Goal: Communication & Community: Answer question/provide support

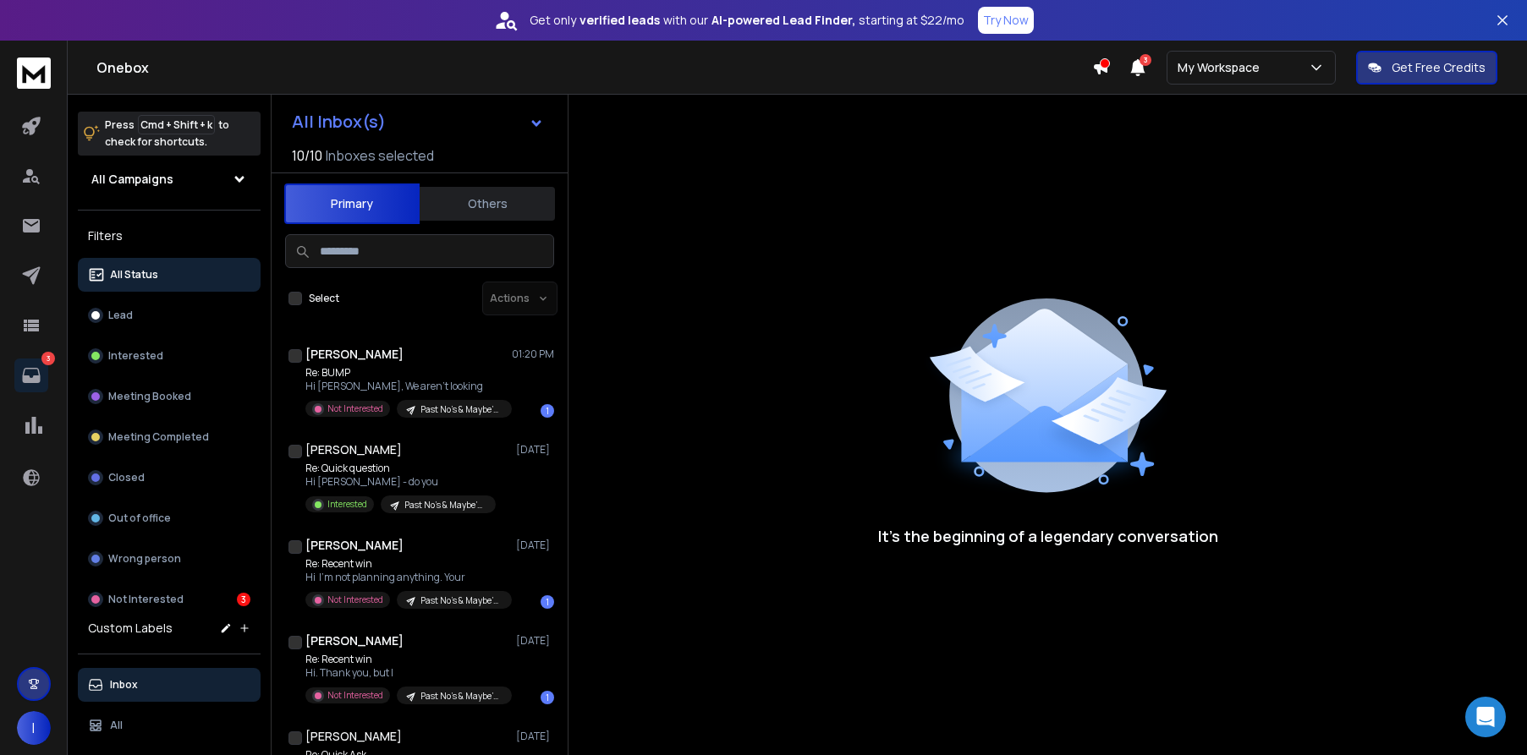
click at [128, 694] on div "Inbox" at bounding box center [113, 685] width 50 height 20
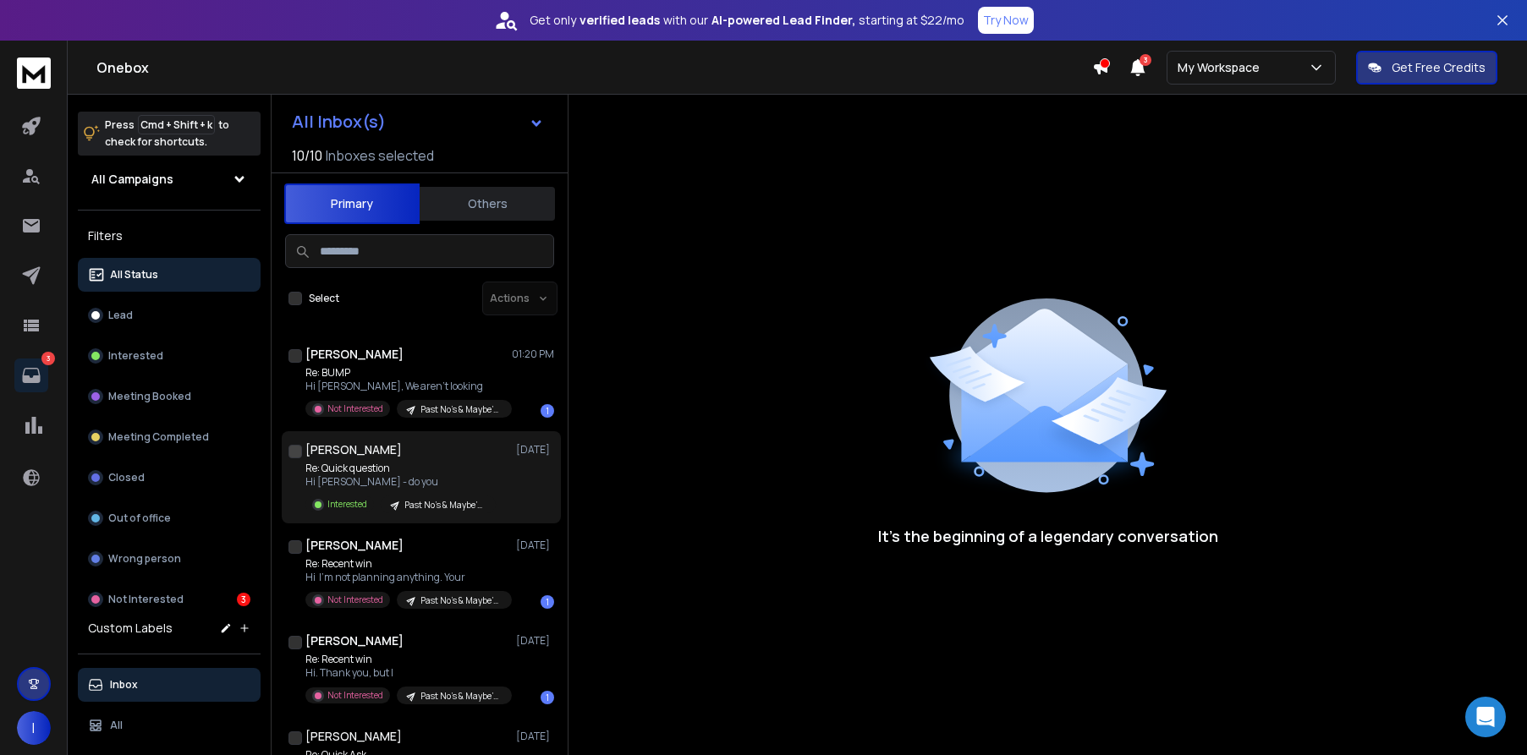
click at [361, 447] on h1 "[PERSON_NAME]" at bounding box center [353, 449] width 96 height 17
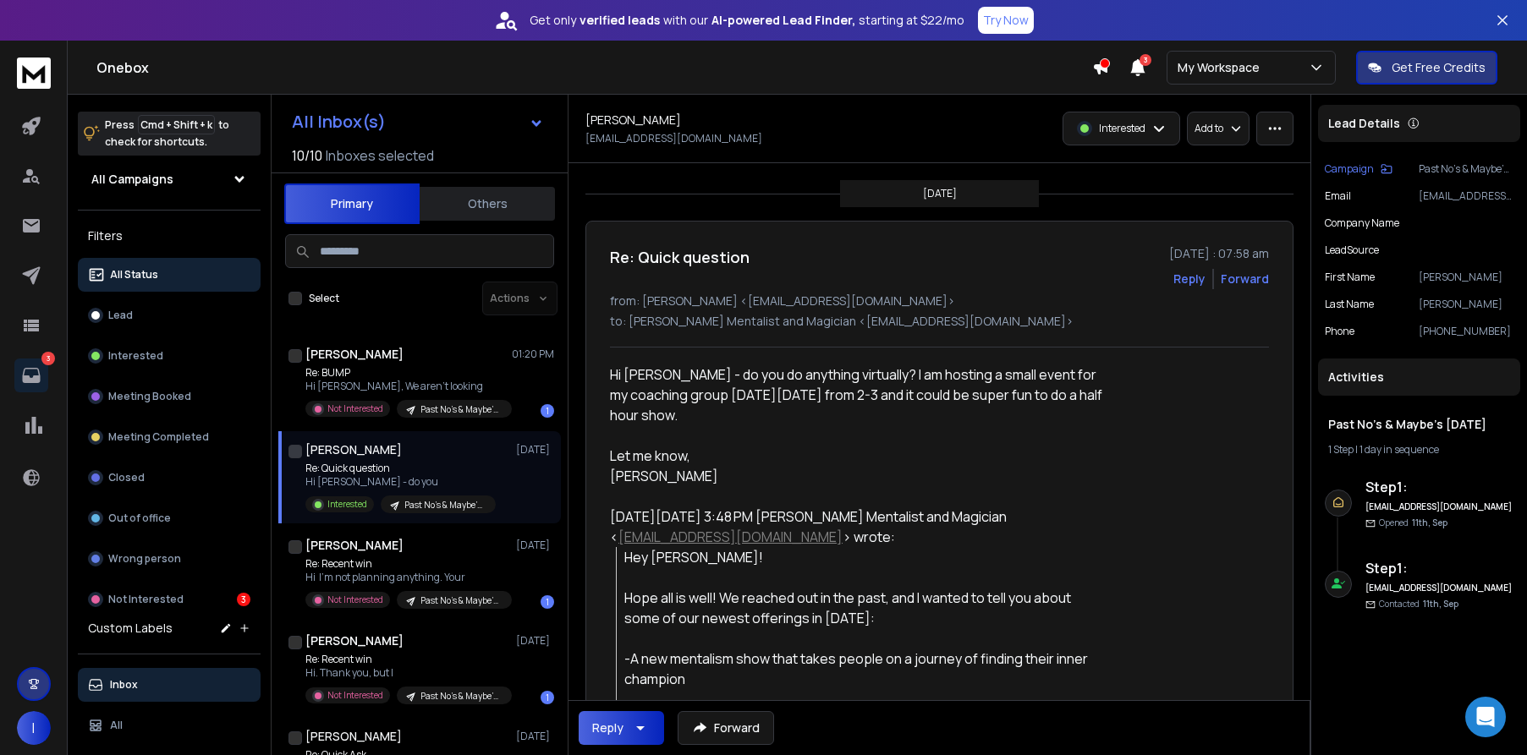
click at [614, 718] on div "Reply" at bounding box center [621, 728] width 58 height 20
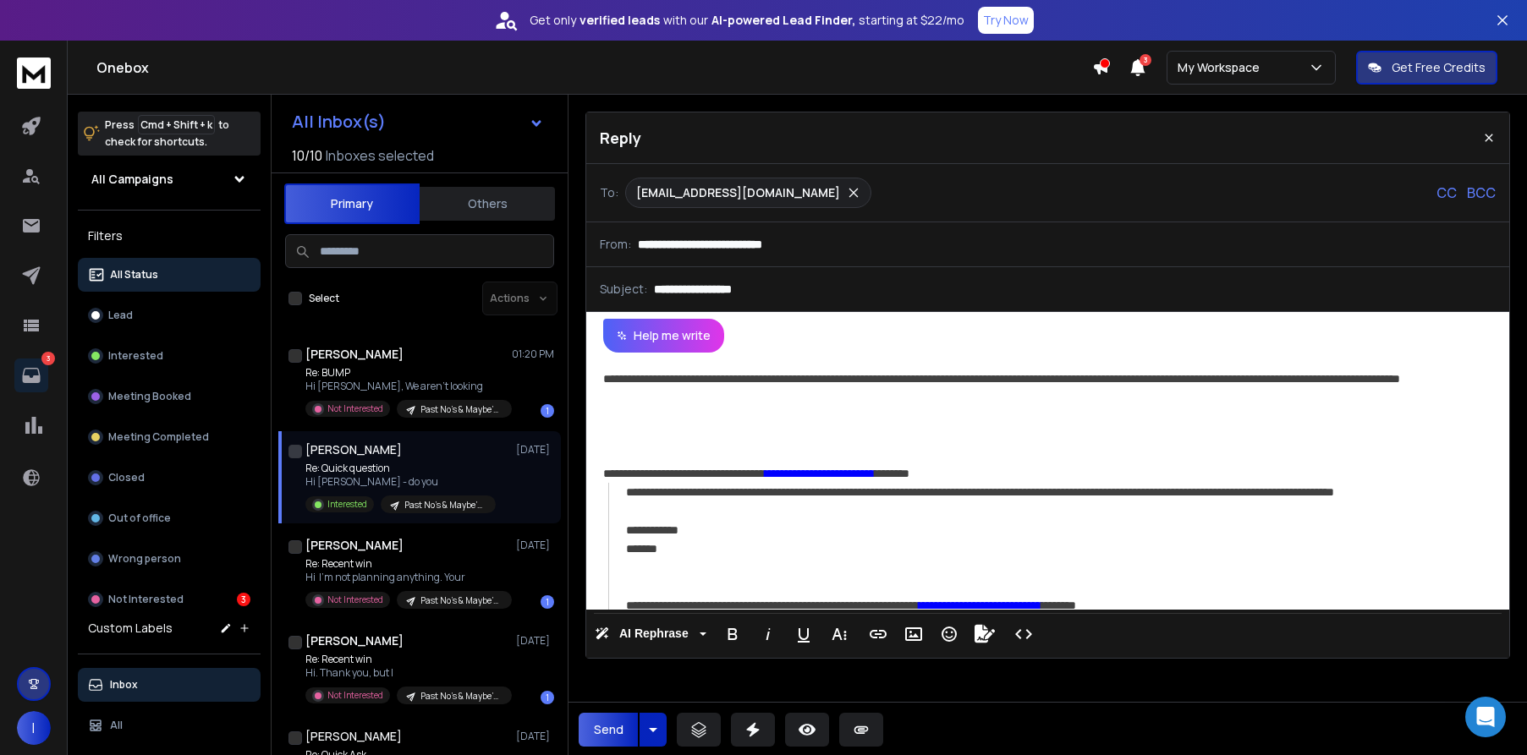
click at [611, 376] on div "**********" at bounding box center [1045, 389] width 884 height 38
click at [601, 379] on div "**********" at bounding box center [1047, 481] width 923 height 257
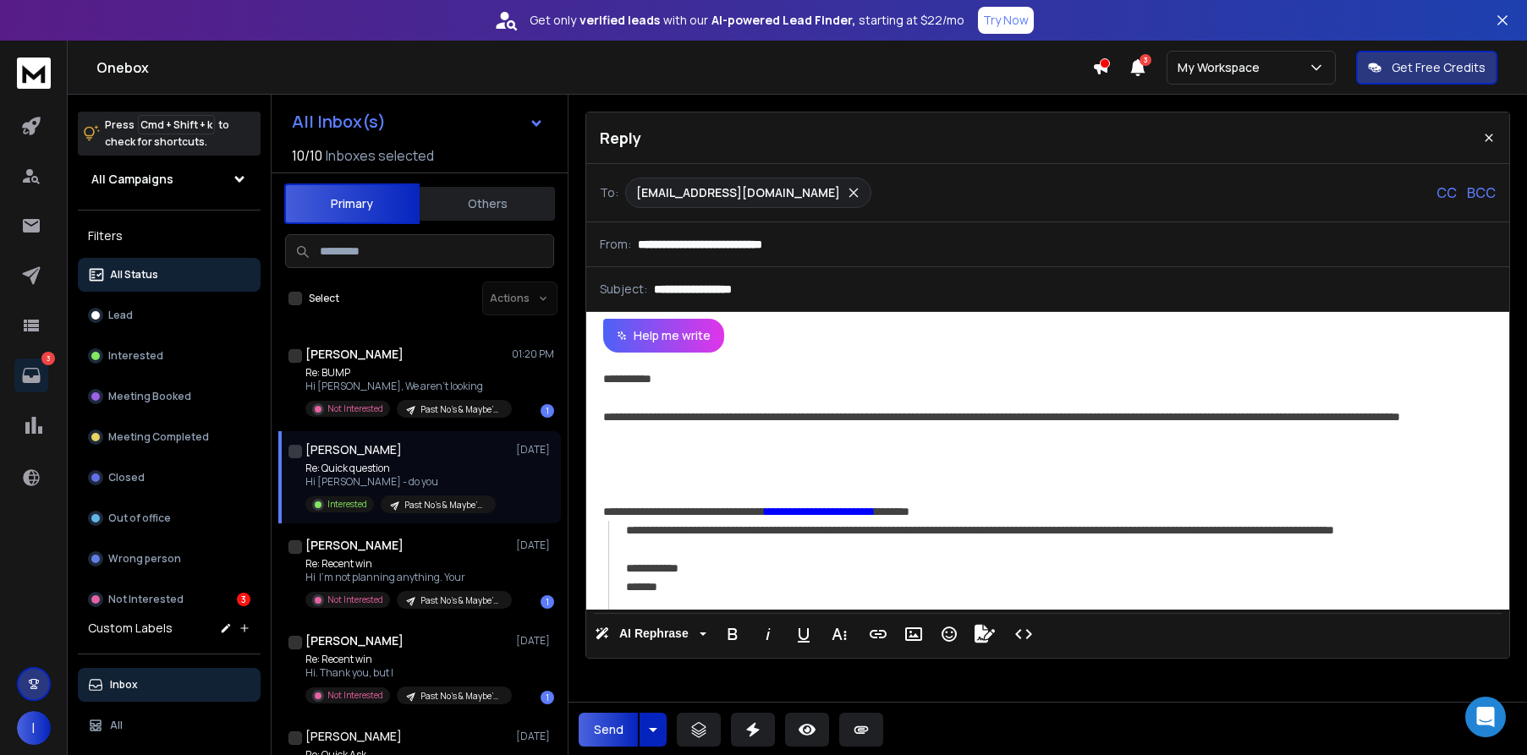
click at [697, 436] on div "**********" at bounding box center [1045, 427] width 884 height 38
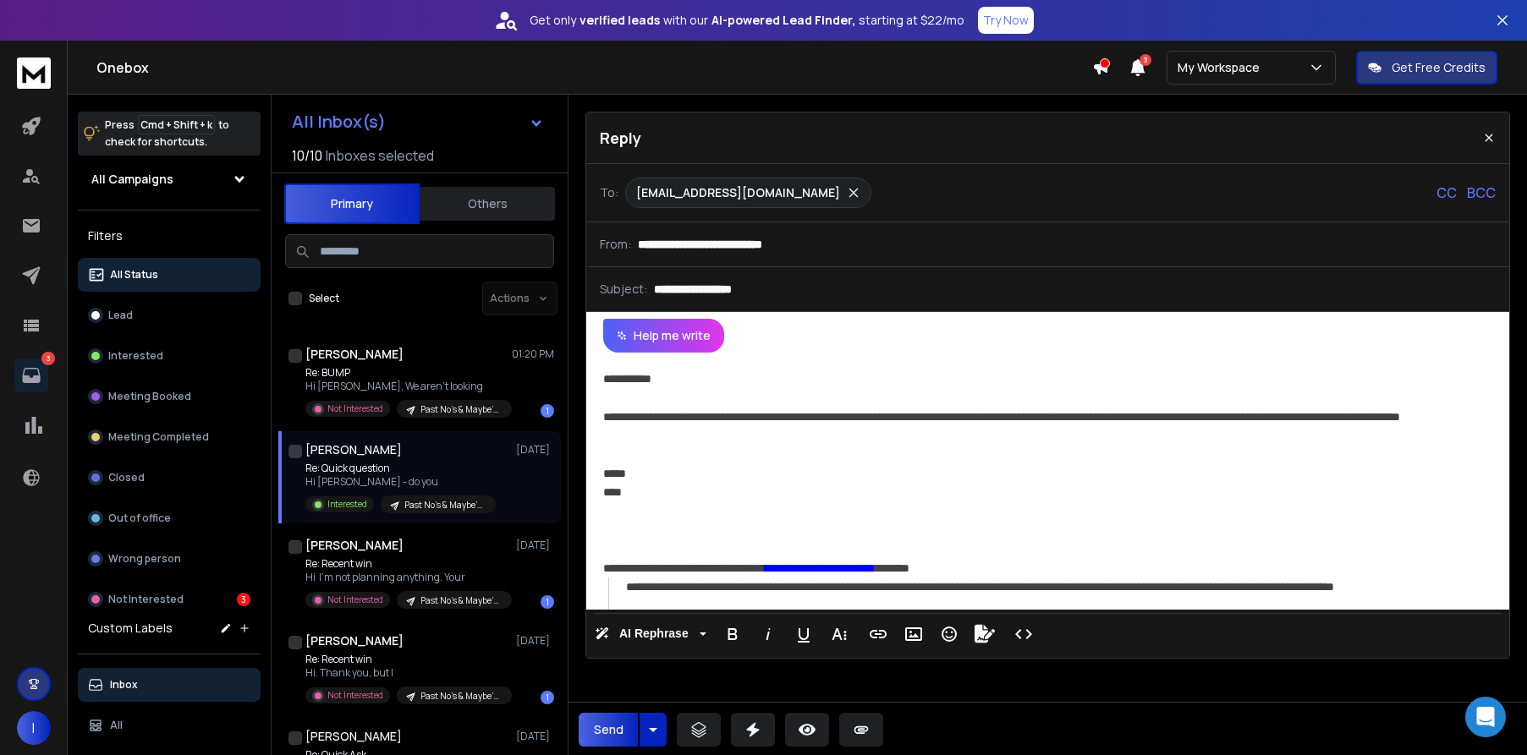
click at [617, 721] on button "Send" at bounding box center [607, 730] width 59 height 34
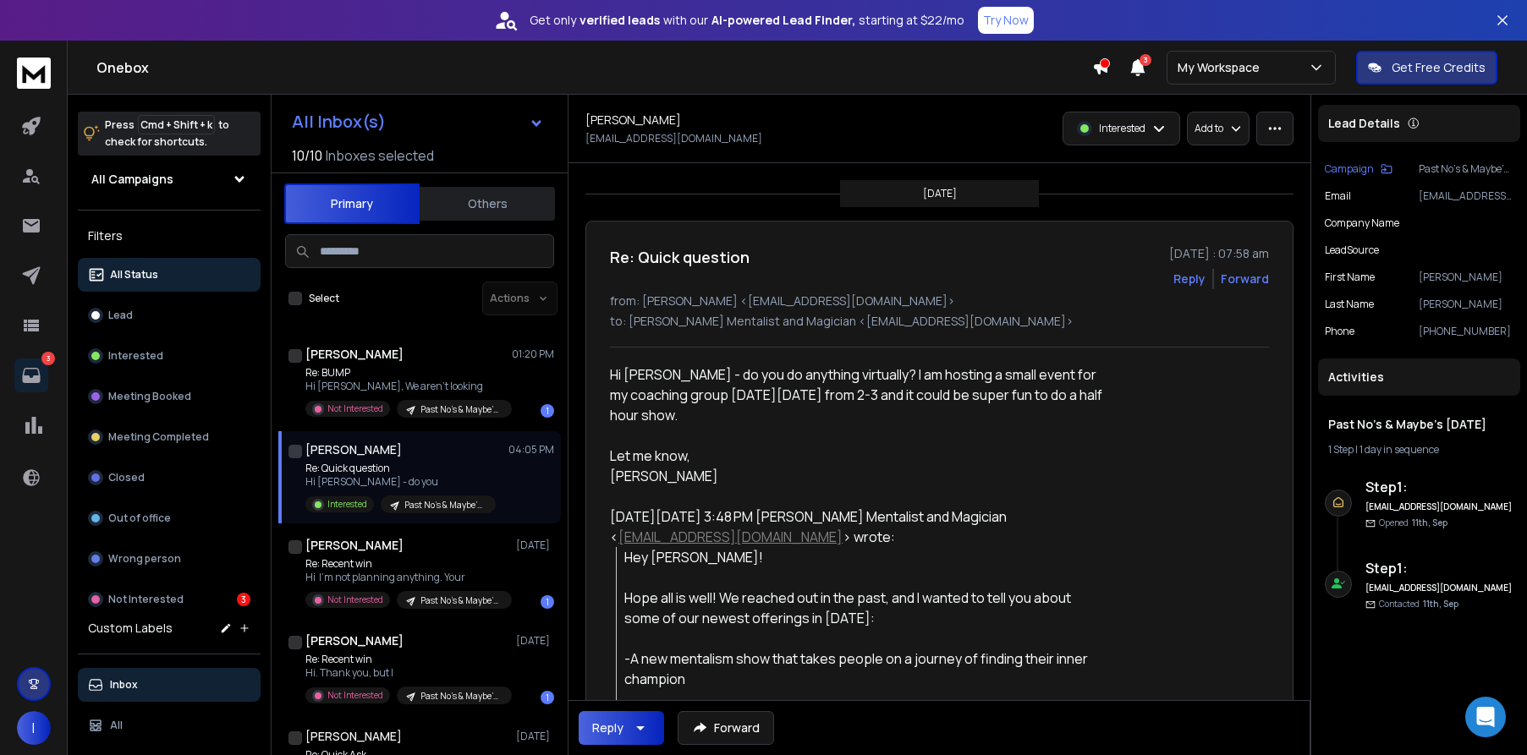
click at [843, 394] on div "Hi [PERSON_NAME] - do you do anything virtually? I am hosting a small event for…" at bounding box center [857, 426] width 494 height 122
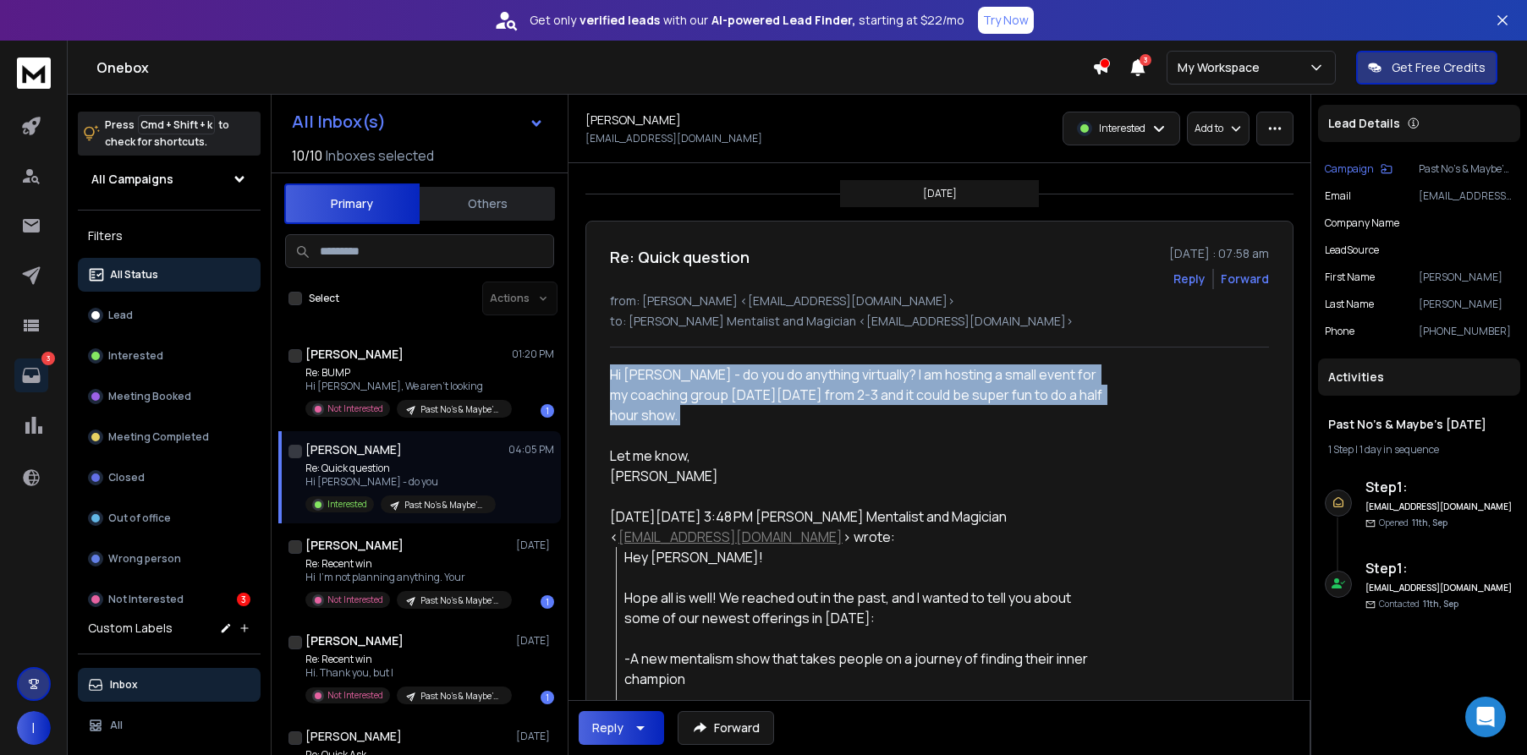
click at [843, 394] on div "Hi [PERSON_NAME] - do you do anything virtually? I am hosting a small event for…" at bounding box center [857, 426] width 494 height 122
copy div "Hi [PERSON_NAME] - do you do anything virtually? I am hosting a small event for…"
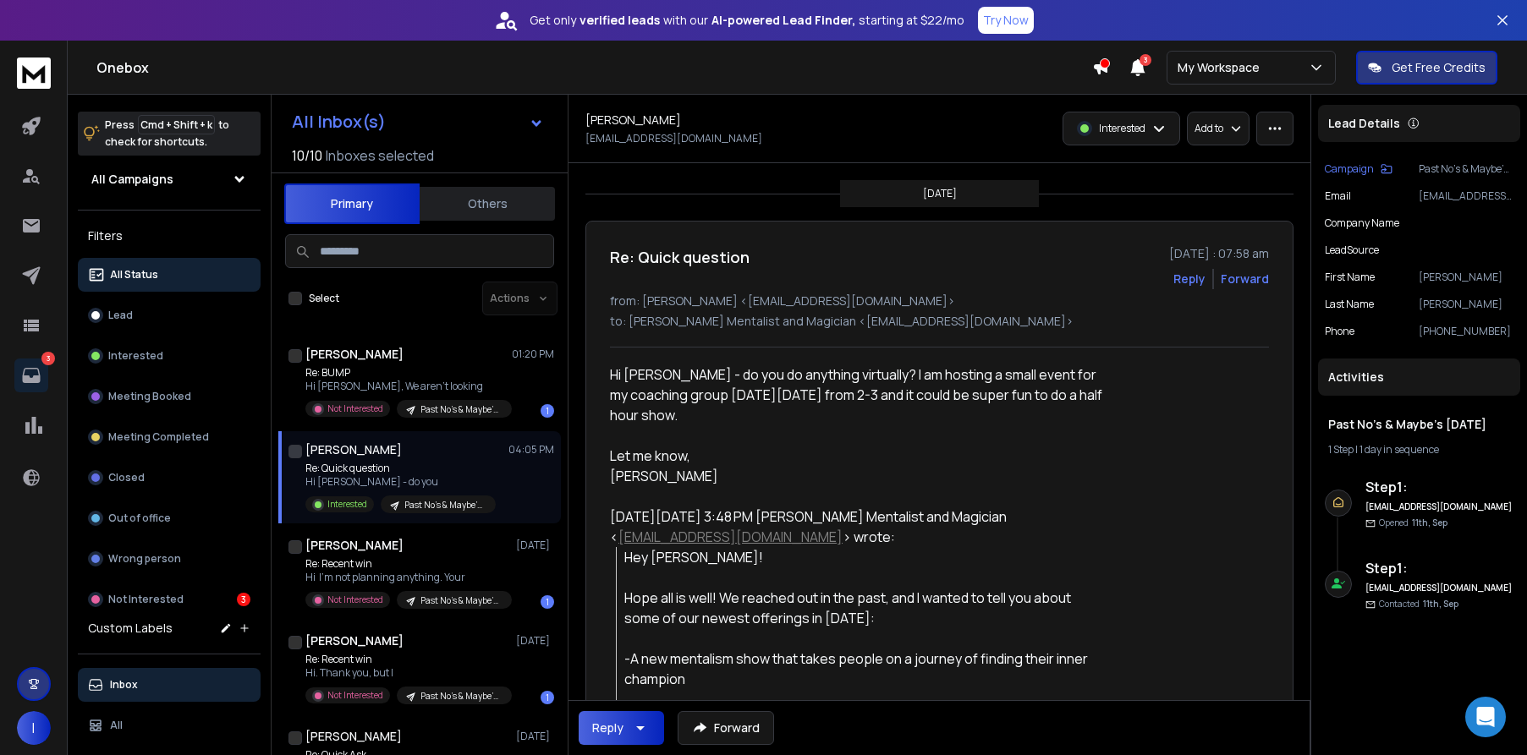
click at [473, 458] on div "[PERSON_NAME] 04:05 PM Re: Quick question Hi [PERSON_NAME] - do you Interested …" at bounding box center [429, 477] width 249 height 72
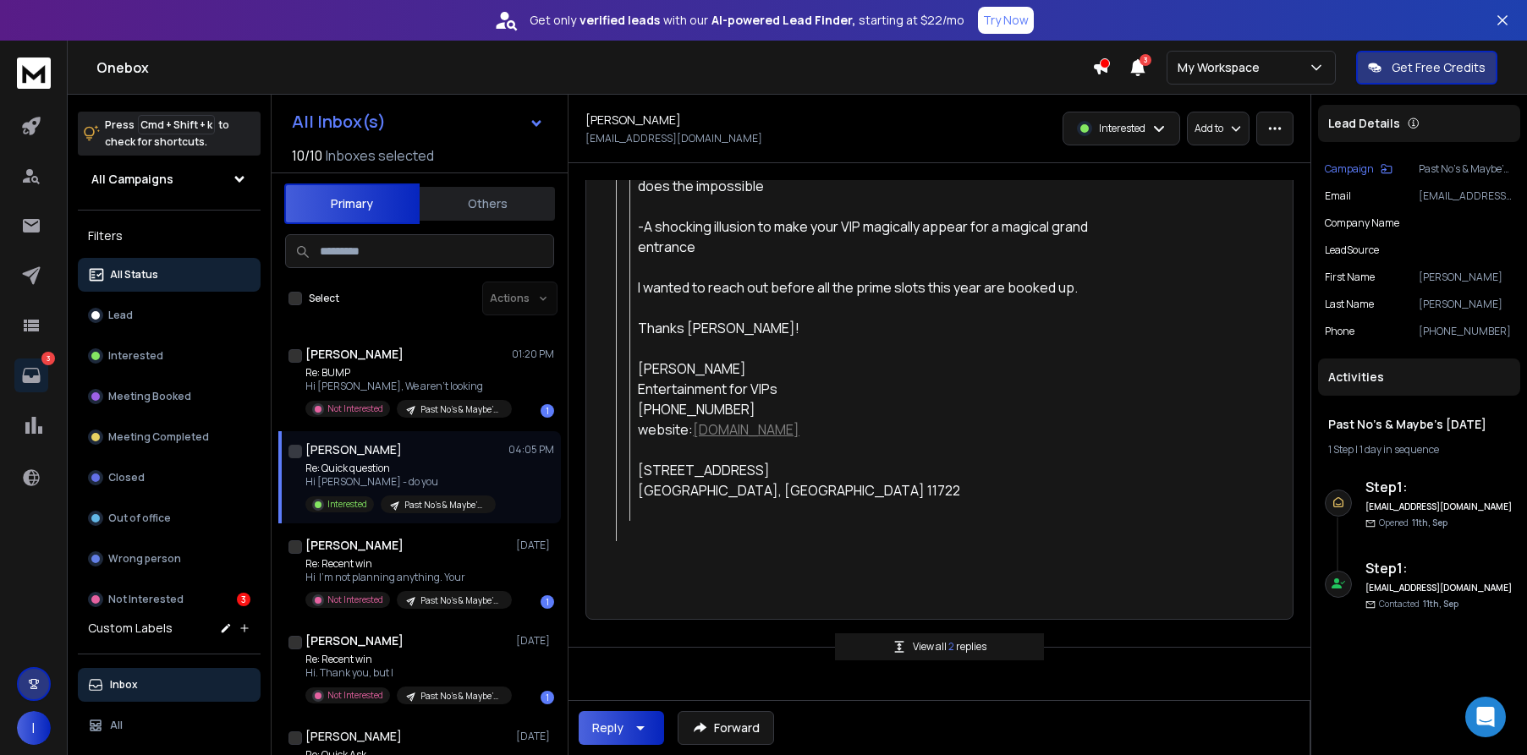
scroll to position [1224, 0]
click at [935, 640] on p "View all 2 replies" at bounding box center [950, 647] width 74 height 14
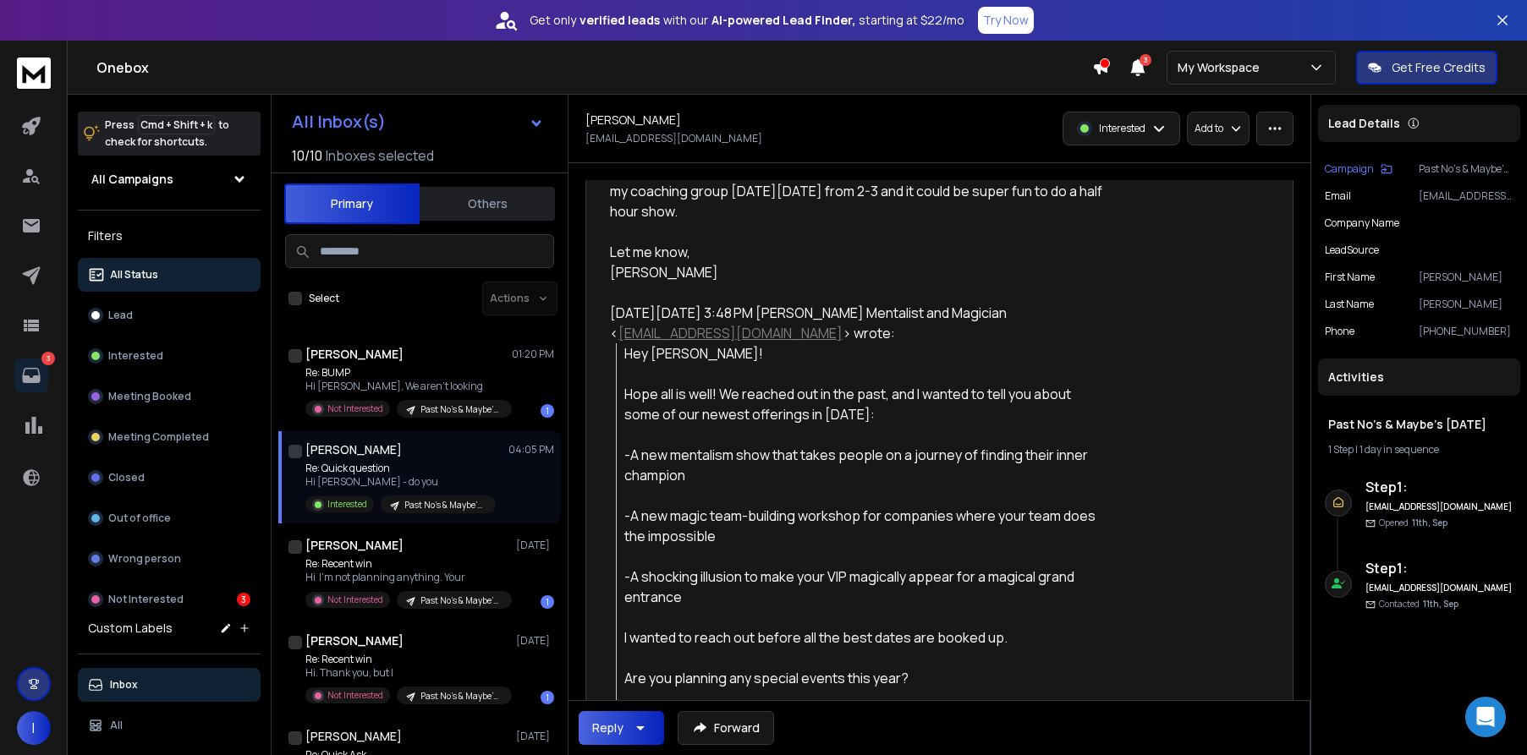
scroll to position [0, 0]
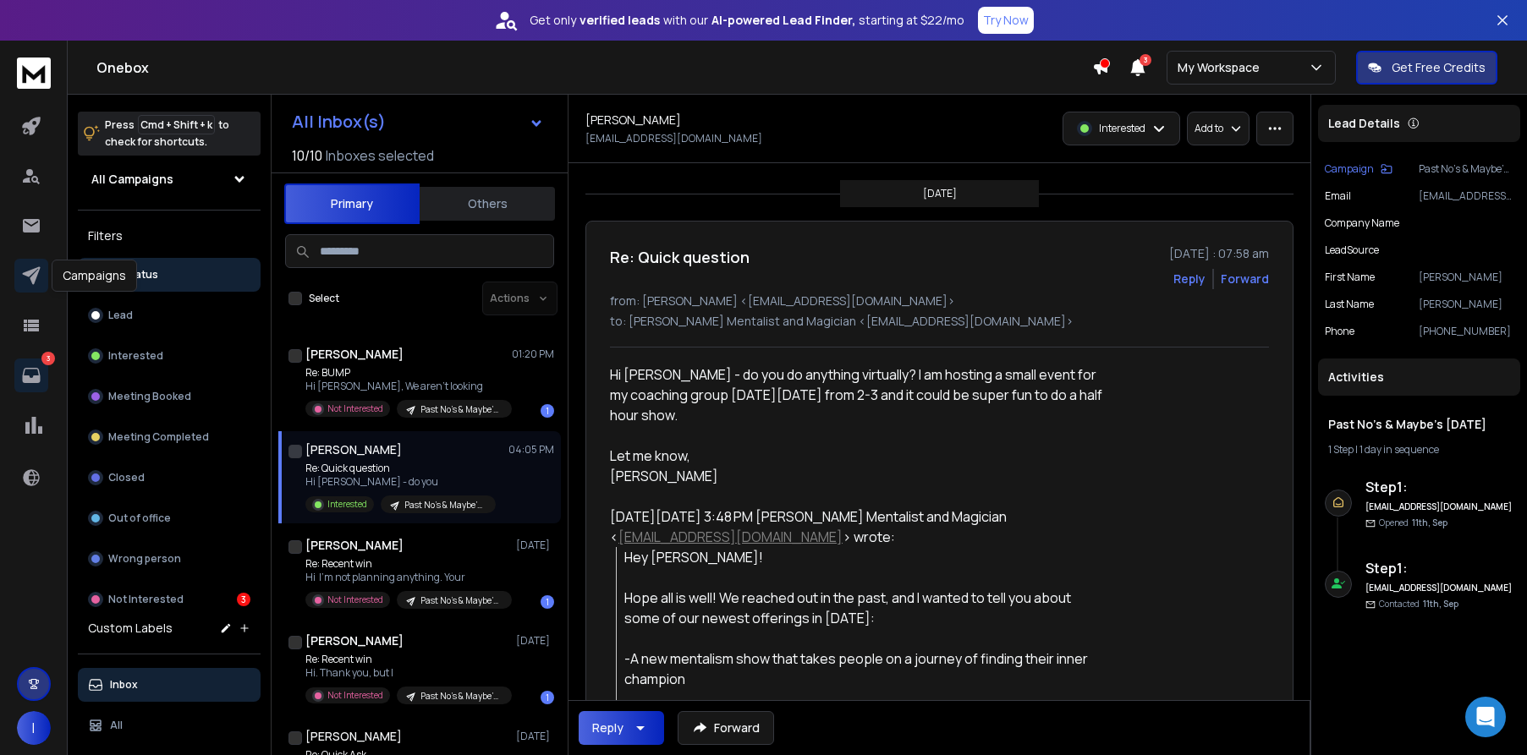
click at [43, 266] on link at bounding box center [31, 276] width 34 height 34
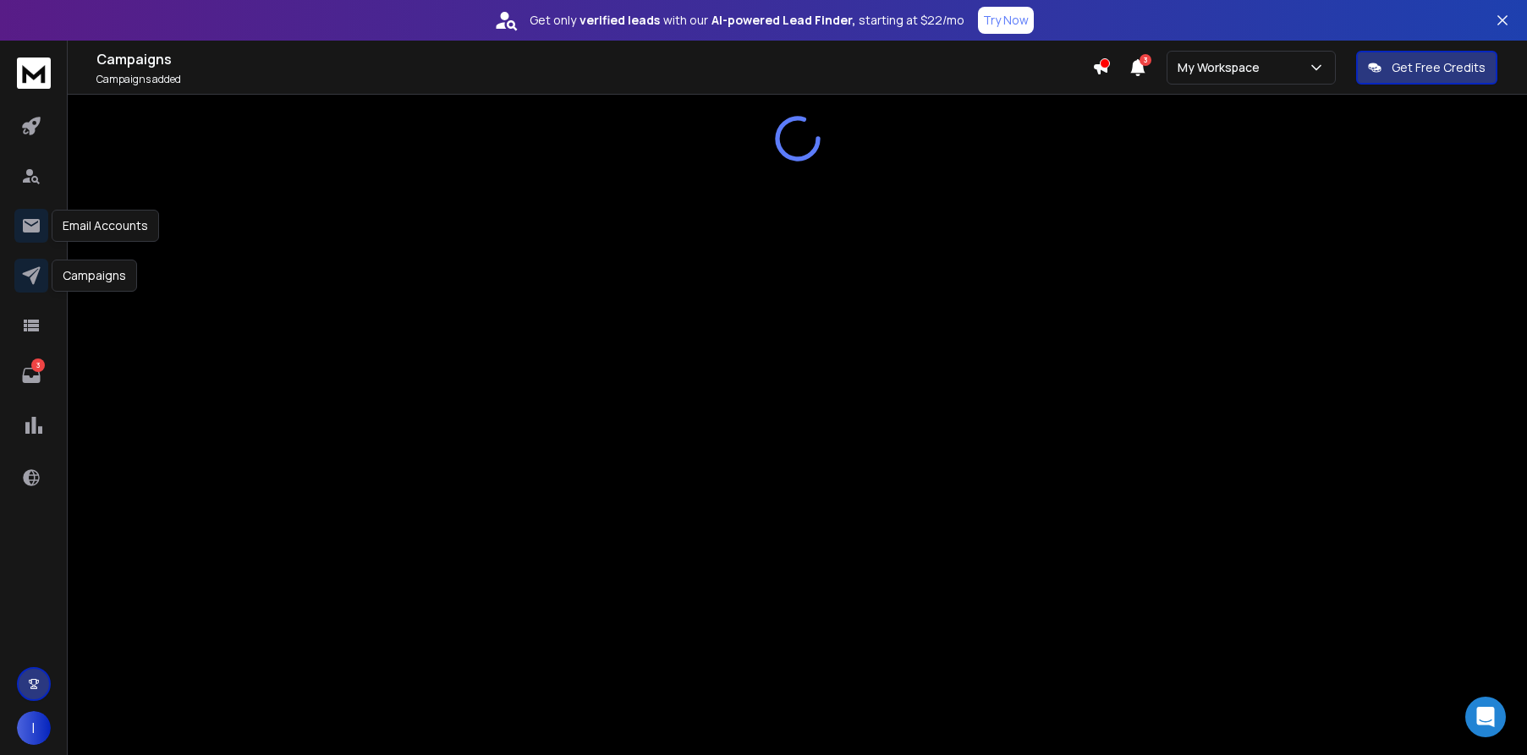
click at [36, 235] on link at bounding box center [31, 226] width 34 height 34
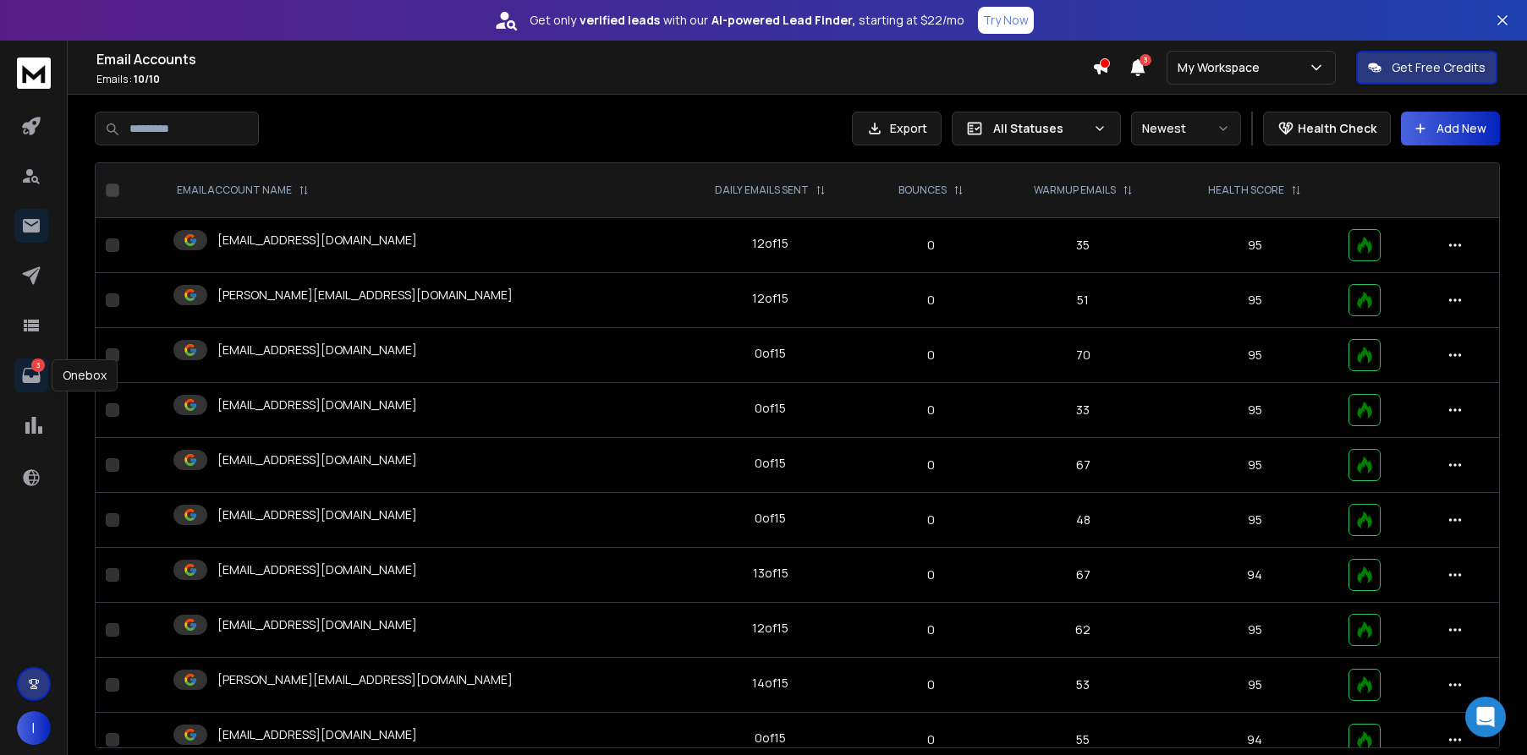
click at [25, 370] on icon at bounding box center [31, 375] width 18 height 15
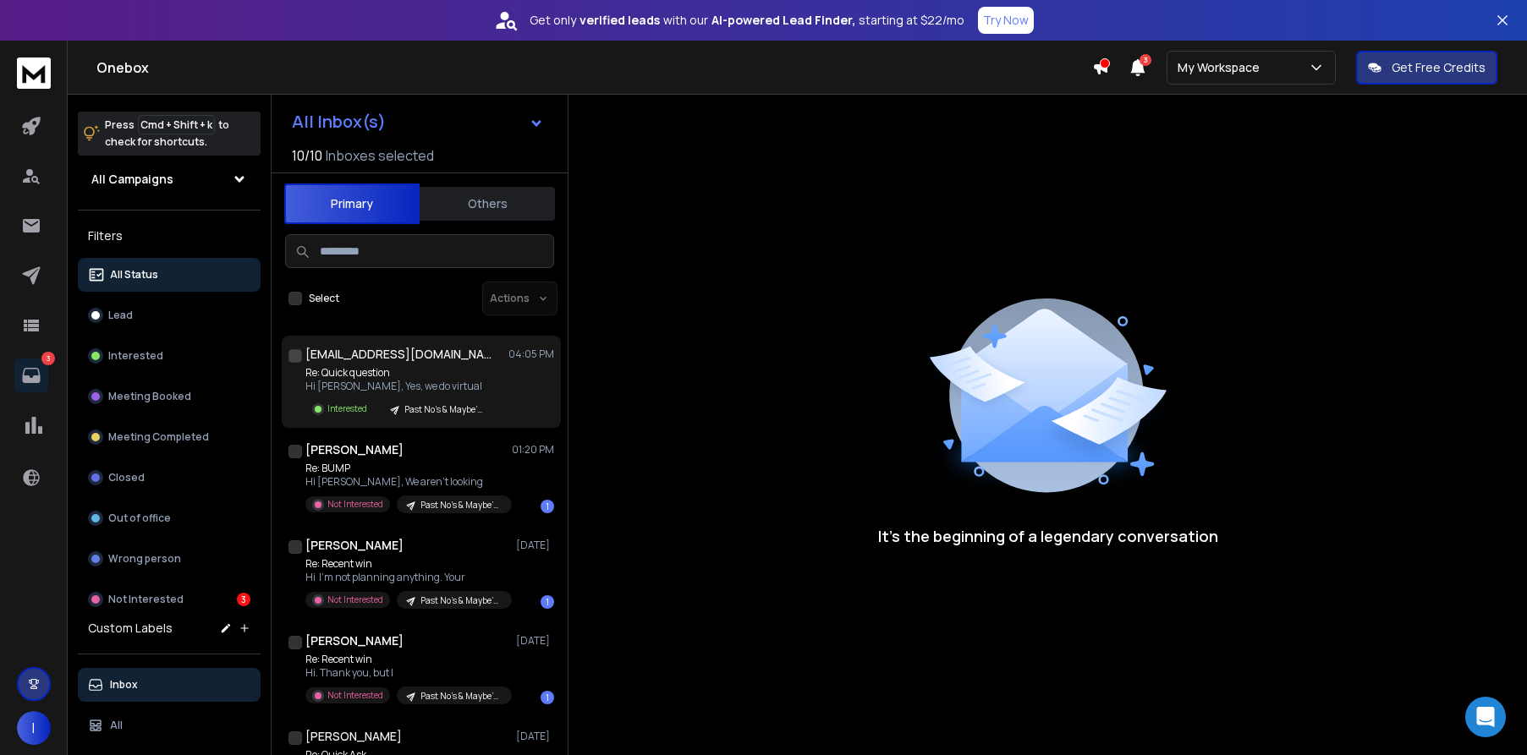
click at [399, 358] on h1 "[EMAIL_ADDRESS][DOMAIN_NAME]" at bounding box center [398, 354] width 186 height 17
